Goal: Check status: Check status

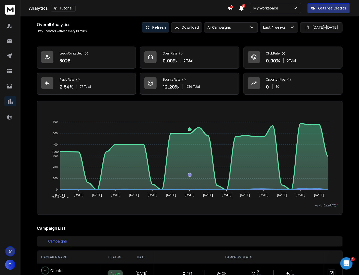
click at [145, 26] on icon at bounding box center [147, 27] width 5 height 5
drag, startPoint x: 135, startPoint y: 28, endPoint x: 149, endPoint y: 30, distance: 14.4
click at [142, 28] on button "Refresh" at bounding box center [155, 27] width 27 height 10
click at [146, 26] on icon at bounding box center [147, 27] width 3 height 3
